Goal: Task Accomplishment & Management: Manage account settings

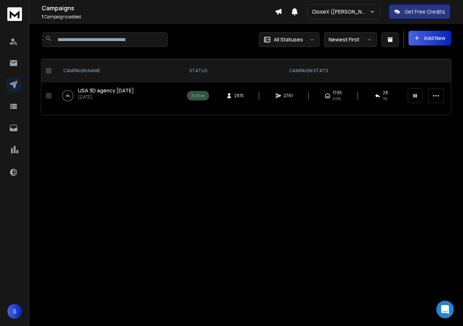
click at [134, 99] on p "[DATE]" at bounding box center [106, 97] width 56 height 6
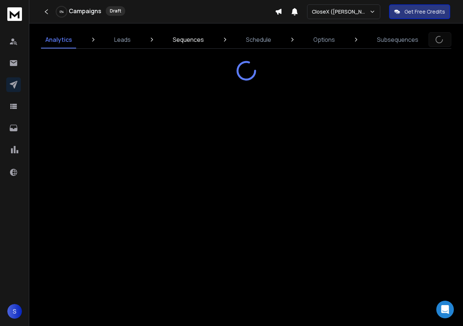
click at [191, 44] on p "Sequences" at bounding box center [188, 39] width 31 height 9
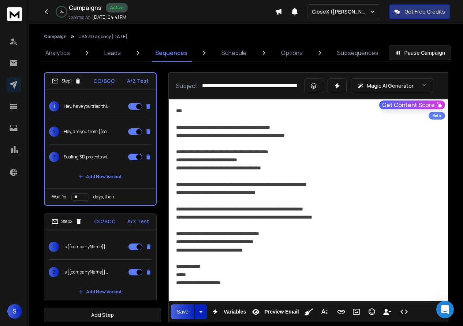
click at [95, 125] on div "2 Hey, are you from {{companyName}}?" at bounding box center [100, 131] width 103 height 25
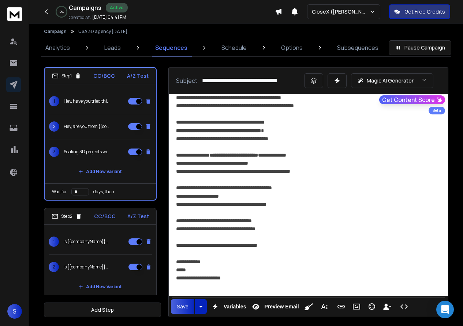
scroll to position [7, 0]
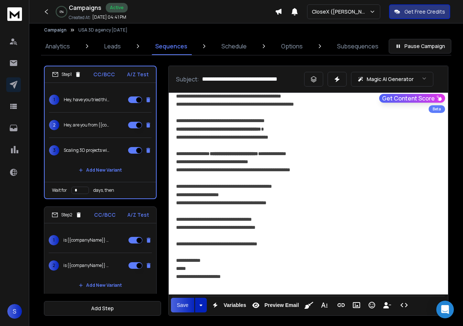
click at [98, 151] on p "Scaling 3D projects with {{companyName}}" at bounding box center [87, 150] width 47 height 6
type input "**********"
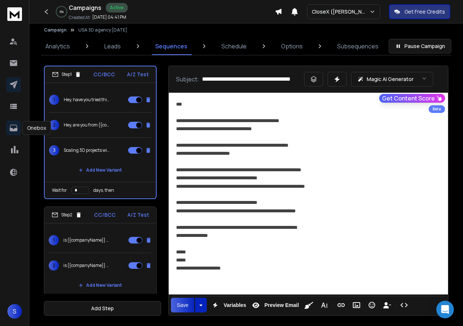
click at [15, 127] on icon at bounding box center [13, 127] width 9 height 9
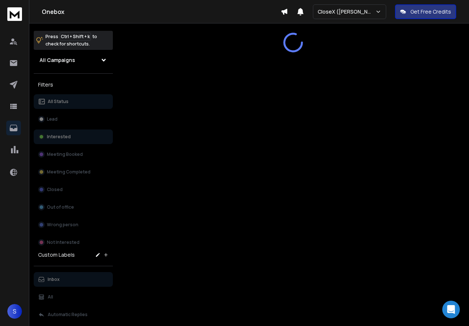
click at [72, 136] on div "All Status Lead Interested Meeting Booked Meeting Completed Closed Out of offic…" at bounding box center [73, 171] width 79 height 155
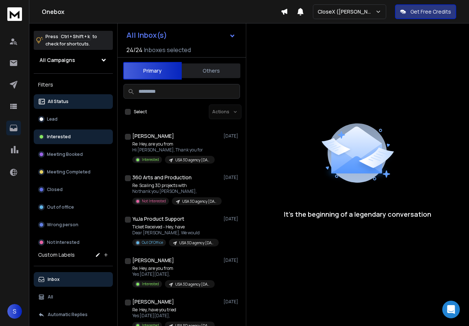
click at [73, 131] on button "Interested" at bounding box center [73, 136] width 79 height 15
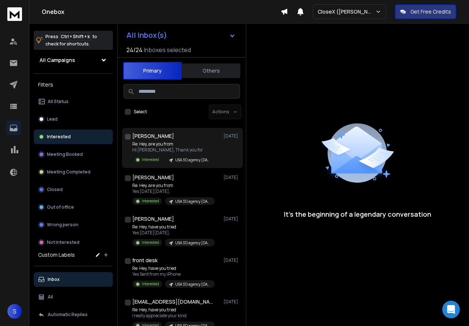
click at [185, 145] on p "Re: Hey, are you from" at bounding box center [173, 144] width 82 height 6
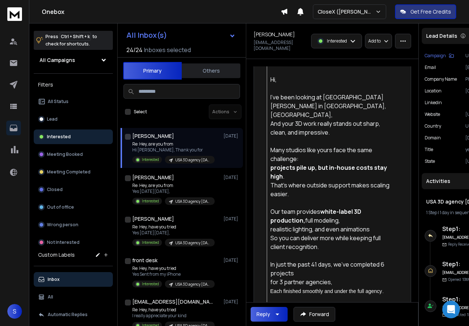
scroll to position [256, 0]
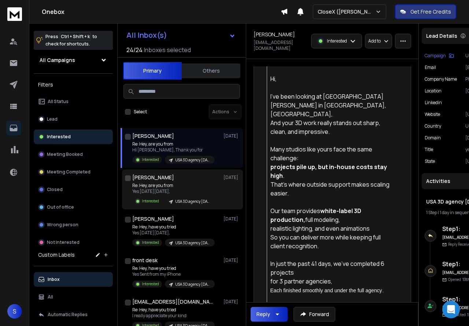
click at [170, 178] on h1 "[PERSON_NAME]" at bounding box center [153, 177] width 42 height 7
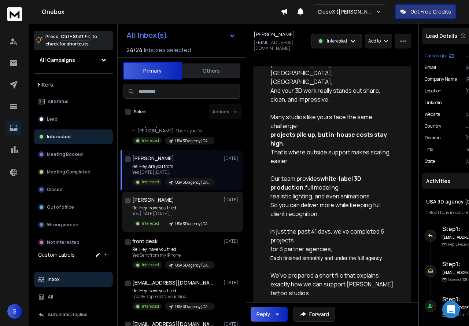
scroll to position [37, 0]
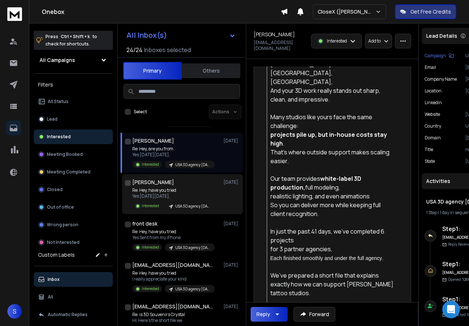
click at [165, 181] on h1 "[PERSON_NAME]" at bounding box center [153, 181] width 42 height 7
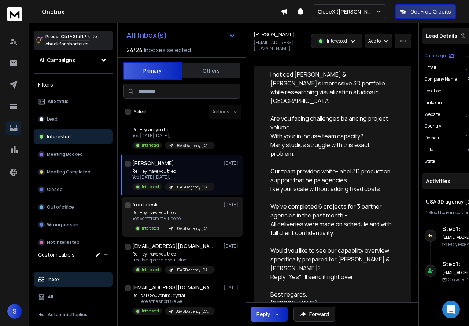
scroll to position [73, 0]
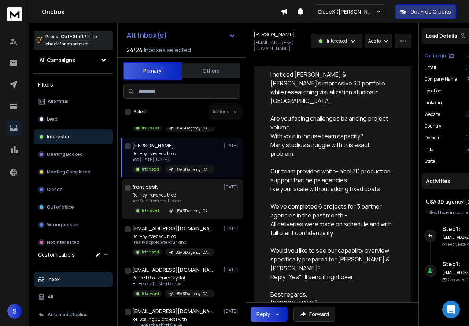
click at [159, 192] on div "front desk [DATE] Re: Hey, have you tried Yes Sent from my iPhone Interested US…" at bounding box center [186, 198] width 108 height 31
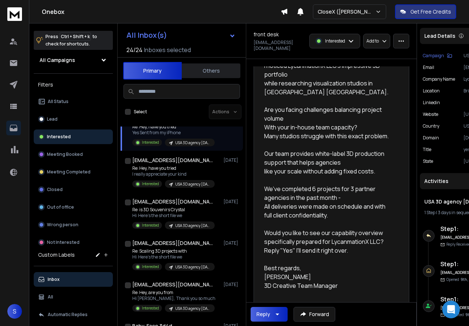
scroll to position [147, 0]
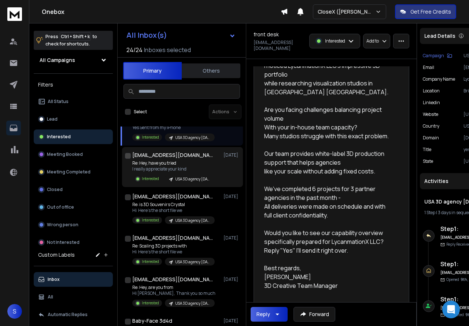
click at [164, 167] on p "I really appreciate your kind" at bounding box center [173, 169] width 82 height 6
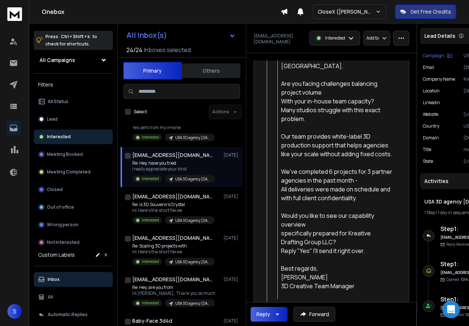
scroll to position [330, 0]
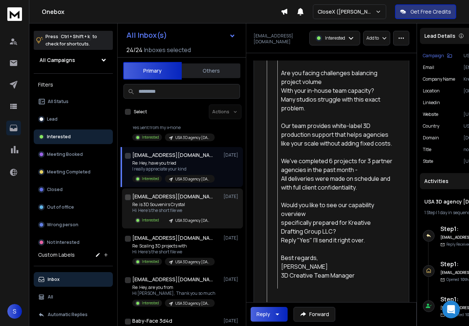
click at [161, 203] on p "Re: is 3D Souvenirs Crystal" at bounding box center [173, 204] width 82 height 6
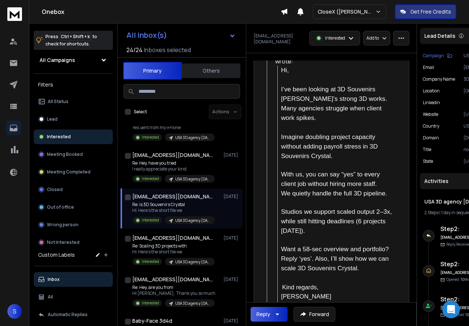
scroll to position [183, 0]
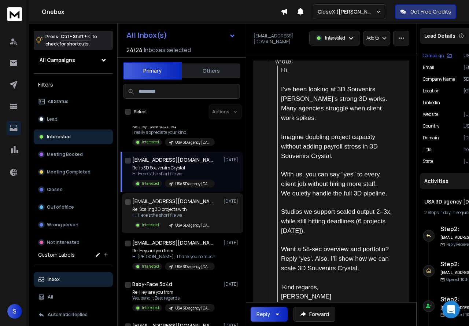
click at [168, 207] on p "Re: Scaling 3D projects with" at bounding box center [173, 209] width 82 height 6
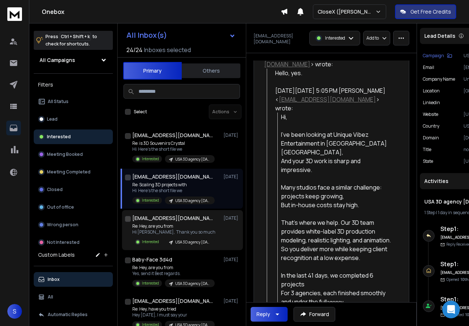
scroll to position [220, 0]
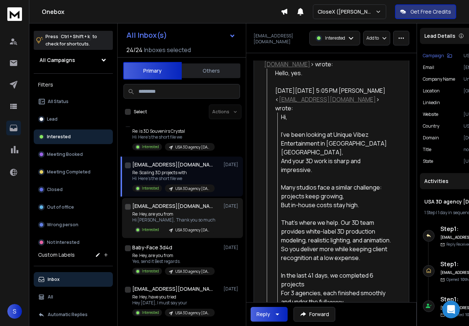
click at [164, 214] on p "Re: Hey, are you from" at bounding box center [173, 214] width 83 height 6
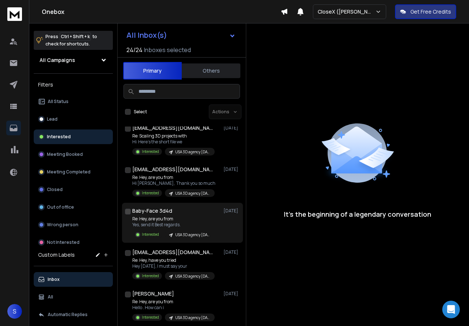
scroll to position [0, 0]
click at [169, 210] on h1 "Baby-Face 3d4d" at bounding box center [152, 210] width 40 height 7
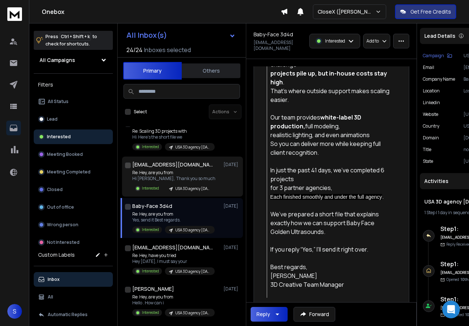
scroll to position [263, 0]
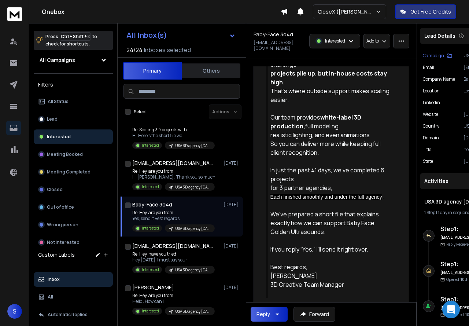
click at [163, 210] on p "Re: Hey, are you from" at bounding box center [173, 213] width 82 height 6
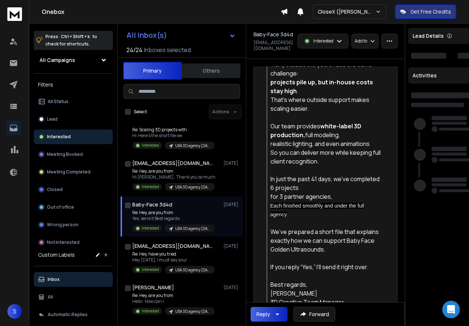
scroll to position [243, 0]
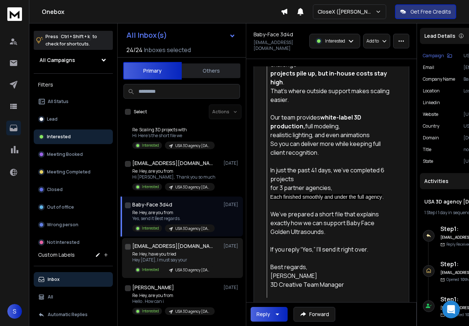
click at [185, 242] on h1 "[EMAIL_ADDRESS][DOMAIN_NAME]" at bounding box center [172, 245] width 81 height 7
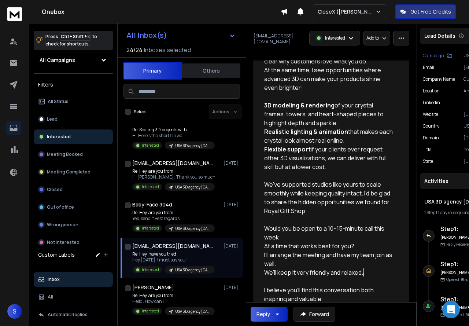
scroll to position [5, 0]
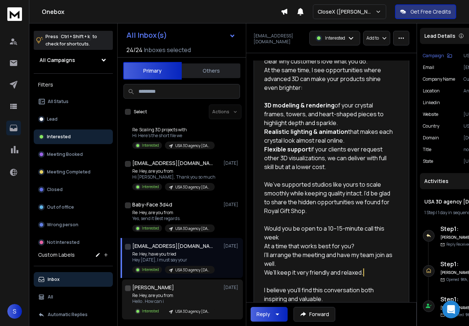
click at [174, 292] on p "Re: Hey, are you from" at bounding box center [173, 295] width 82 height 6
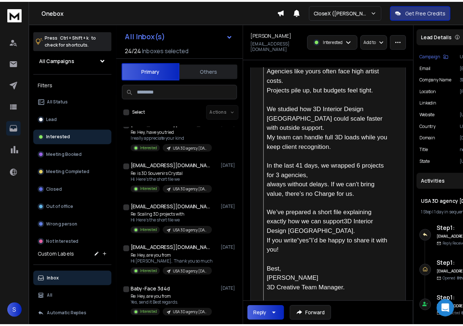
scroll to position [153, 0]
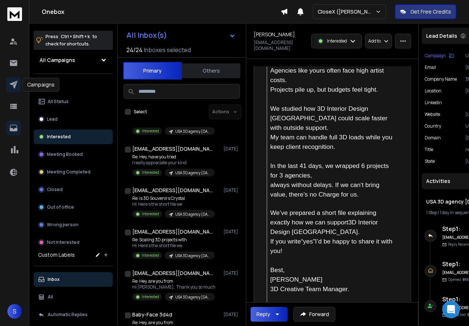
click at [15, 87] on icon at bounding box center [14, 85] width 8 height 8
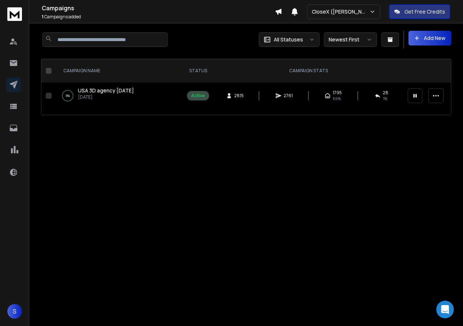
click at [134, 103] on div "USA 3D agency [DATE] [DATE]" at bounding box center [106, 96] width 56 height 18
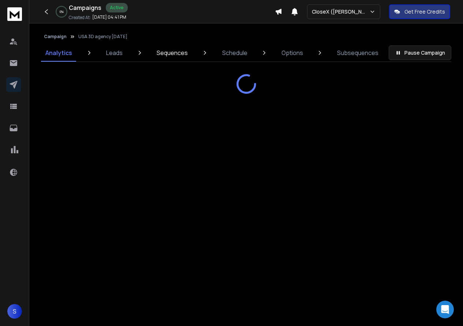
click at [166, 52] on p "Sequences" at bounding box center [172, 52] width 31 height 9
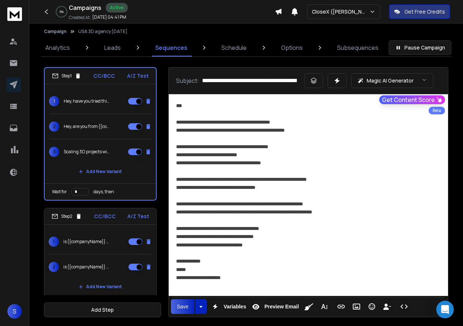
scroll to position [7, 0]
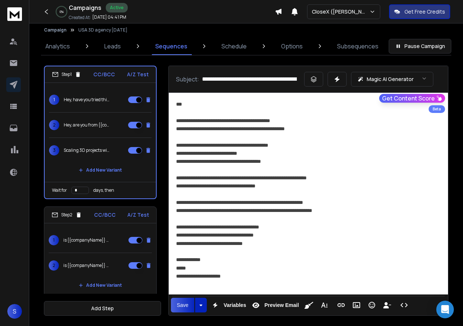
click at [90, 103] on div "1 Hey, have you tried this for {{companyName}}?" at bounding box center [80, 100] width 62 height 10
click at [96, 148] on p "Scaling 3D projects with {{companyName}}" at bounding box center [87, 150] width 47 height 6
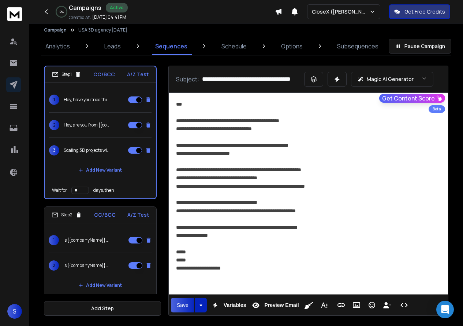
click at [95, 126] on p "Hey, are you from {{companyName}}?" at bounding box center [87, 125] width 47 height 6
type input "**********"
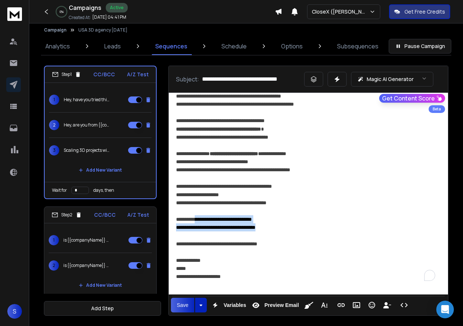
scroll to position [33, 0]
drag, startPoint x: 244, startPoint y: 224, endPoint x: 178, endPoint y: 219, distance: 66.1
click at [178, 219] on div "**********" at bounding box center [305, 235] width 259 height 41
copy div "**********"
click at [249, 243] on div "**********" at bounding box center [305, 235] width 259 height 41
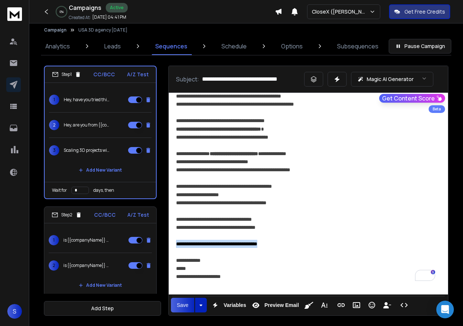
drag, startPoint x: 265, startPoint y: 244, endPoint x: 177, endPoint y: 243, distance: 88.6
click at [177, 243] on div "**********" at bounding box center [305, 235] width 259 height 41
copy div "**********"
click at [241, 225] on div "**********" at bounding box center [305, 235] width 259 height 41
